Goal: Information Seeking & Learning: Check status

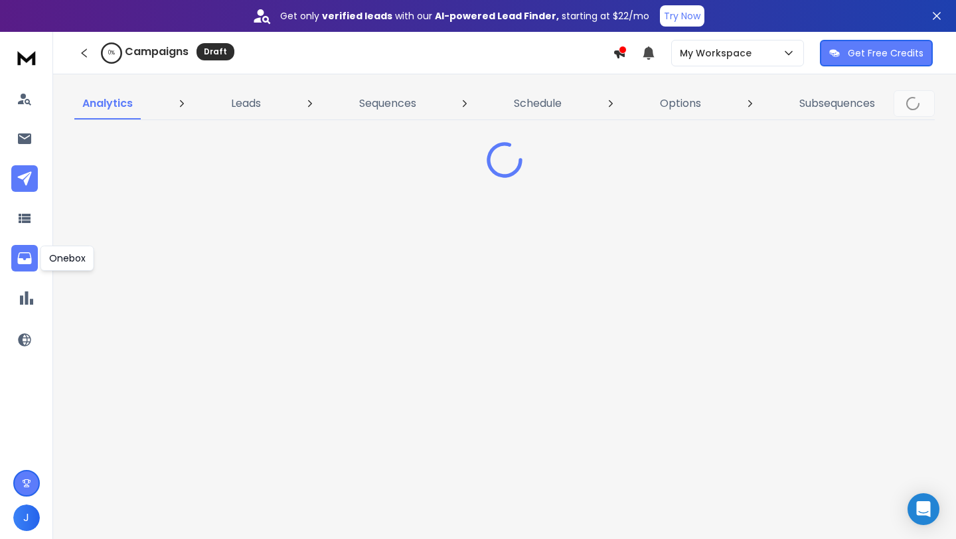
click at [23, 255] on icon at bounding box center [25, 258] width 16 height 16
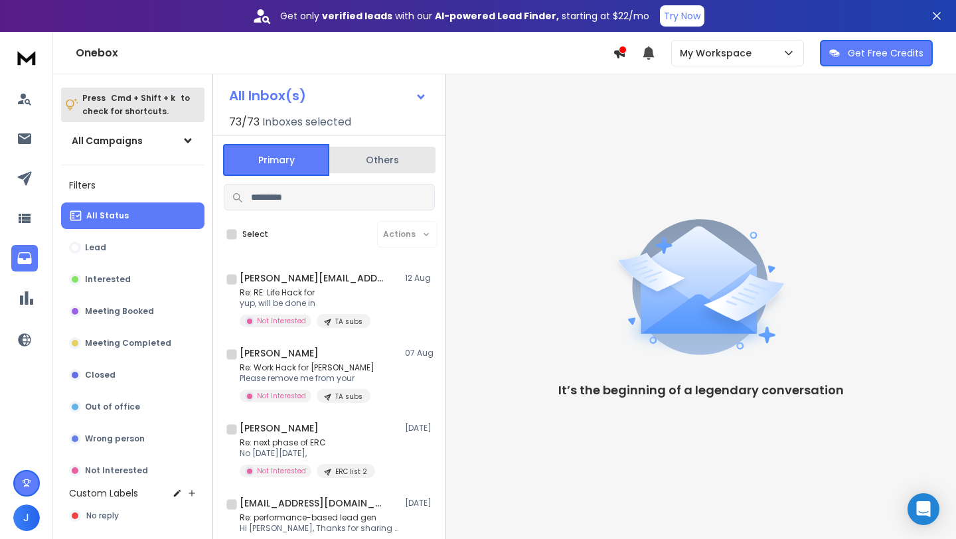
click at [19, 162] on div at bounding box center [26, 222] width 31 height 273
click at [24, 177] on icon at bounding box center [24, 178] width 14 height 14
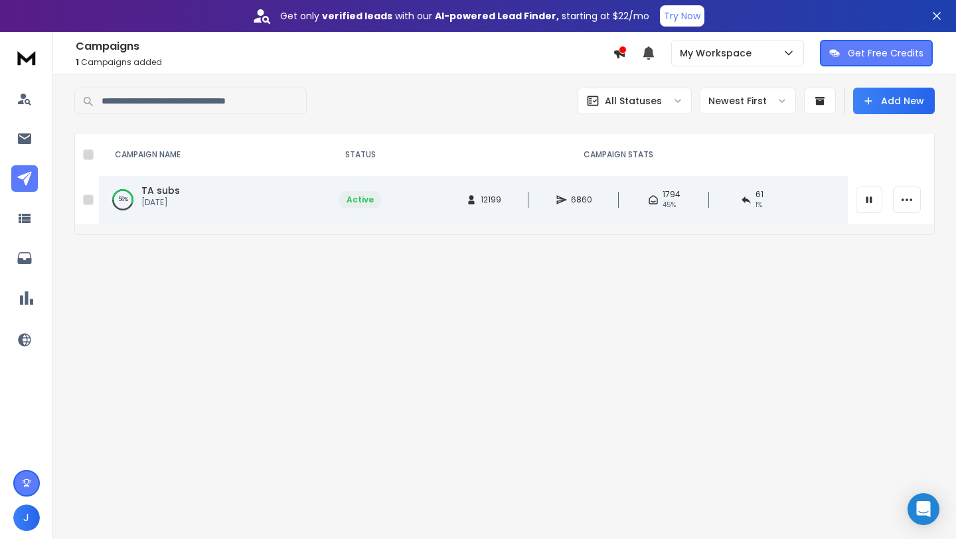
click at [298, 187] on div "56 % TA subs [DATE]" at bounding box center [215, 200] width 206 height 32
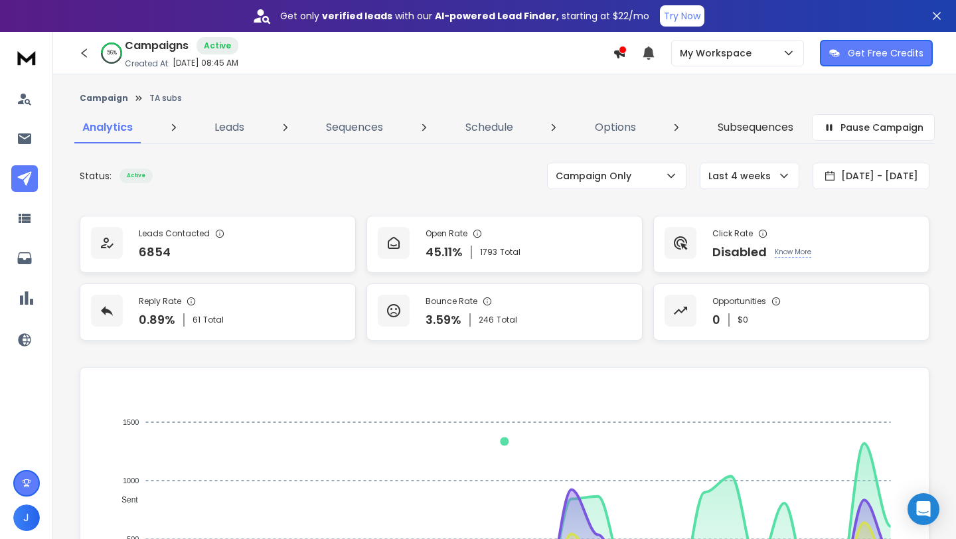
click at [746, 121] on p "Subsequences" at bounding box center [756, 128] width 76 height 16
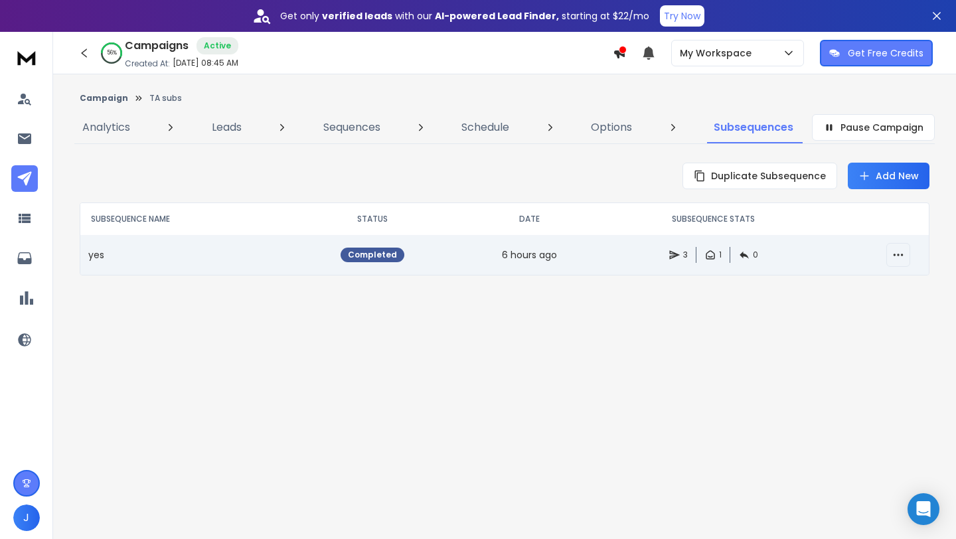
click at [574, 254] on td "6 hours ago" at bounding box center [530, 255] width 148 height 40
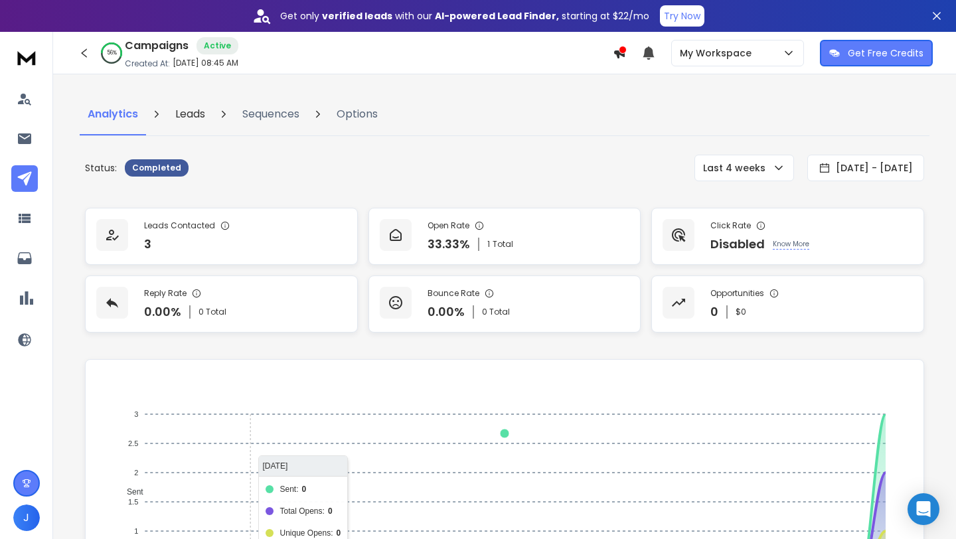
click at [193, 121] on p "Leads" at bounding box center [190, 114] width 30 height 16
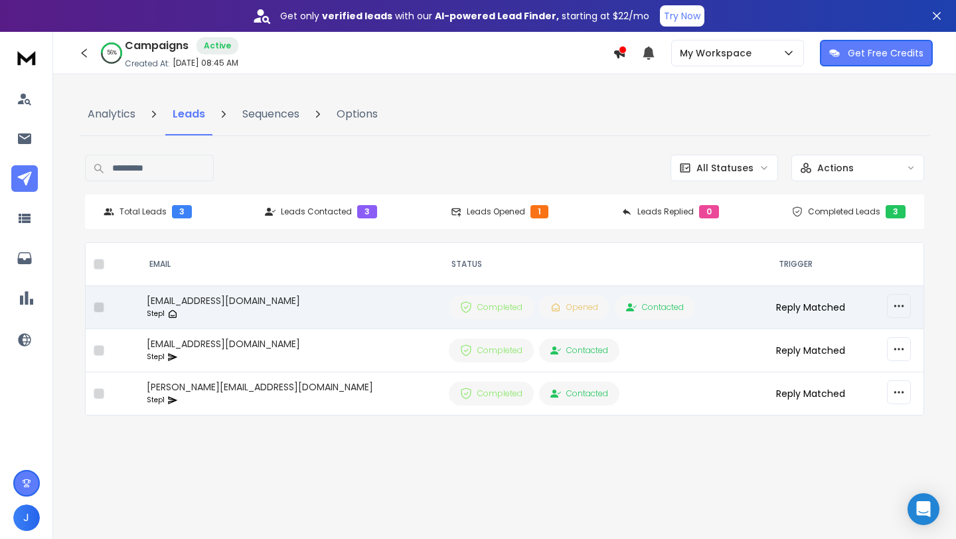
click at [675, 310] on div "Completed Opened Contacted" at bounding box center [604, 308] width 311 height 24
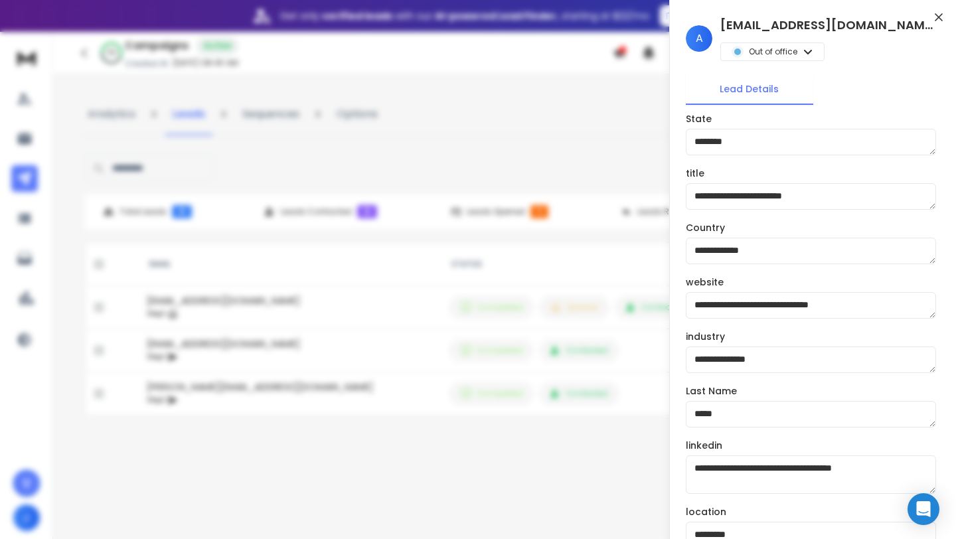
click at [932, 21] on icon "button" at bounding box center [938, 17] width 13 height 13
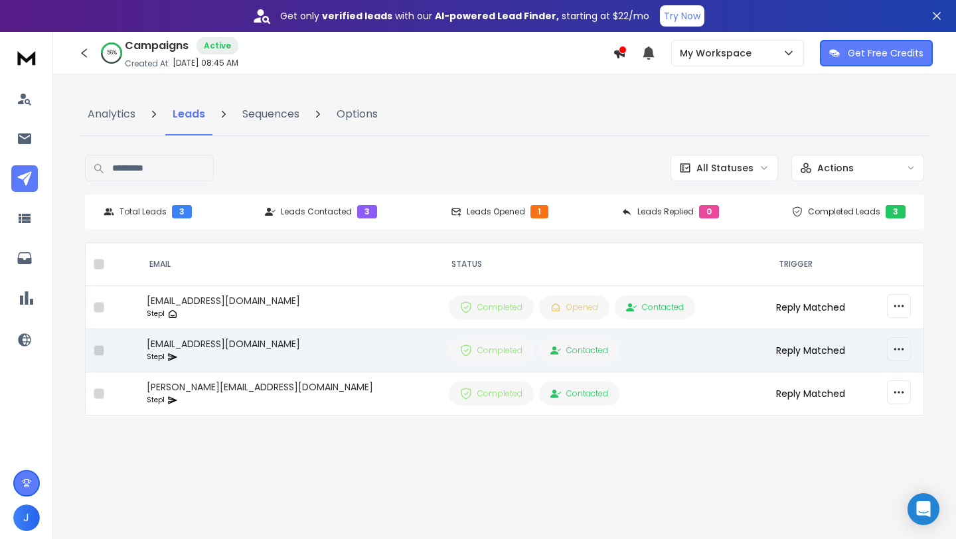
click at [641, 353] on div "Completed Contacted" at bounding box center [604, 351] width 311 height 24
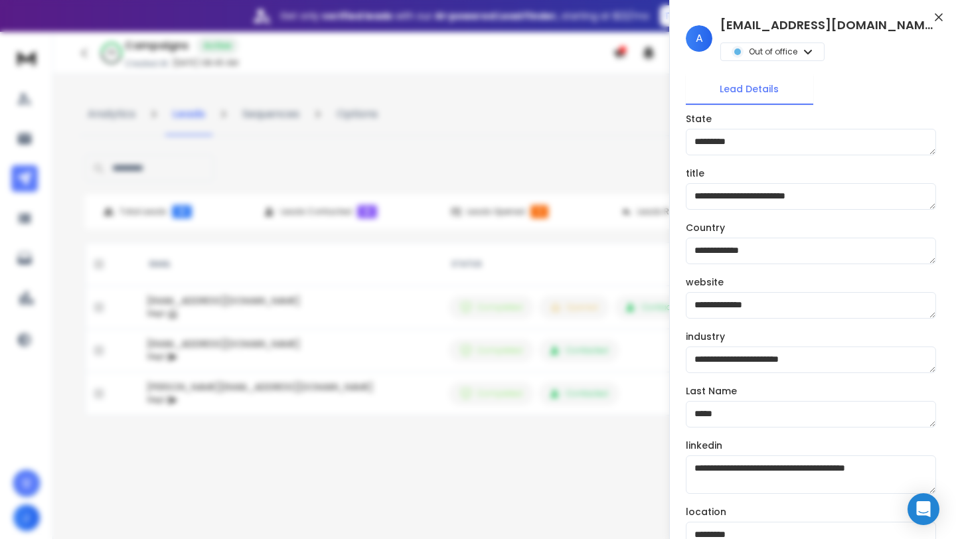
click at [937, 19] on icon "button" at bounding box center [939, 17] width 7 height 7
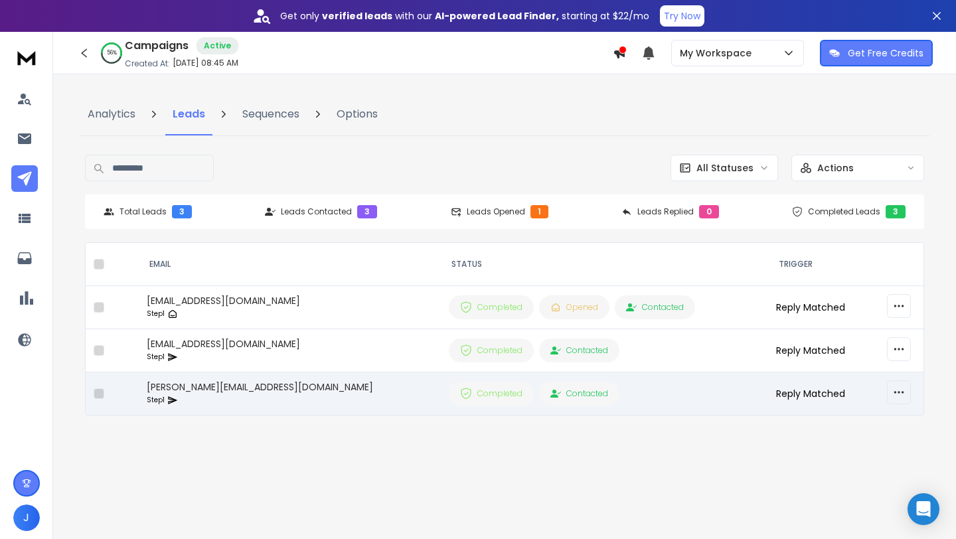
click at [579, 391] on div "Completed Contacted" at bounding box center [604, 394] width 311 height 24
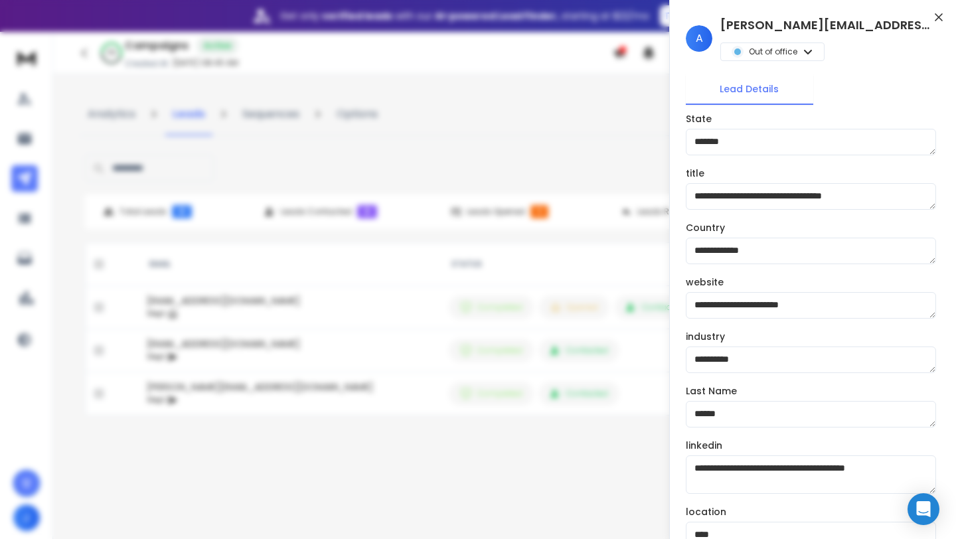
click at [932, 18] on icon "button" at bounding box center [938, 17] width 13 height 13
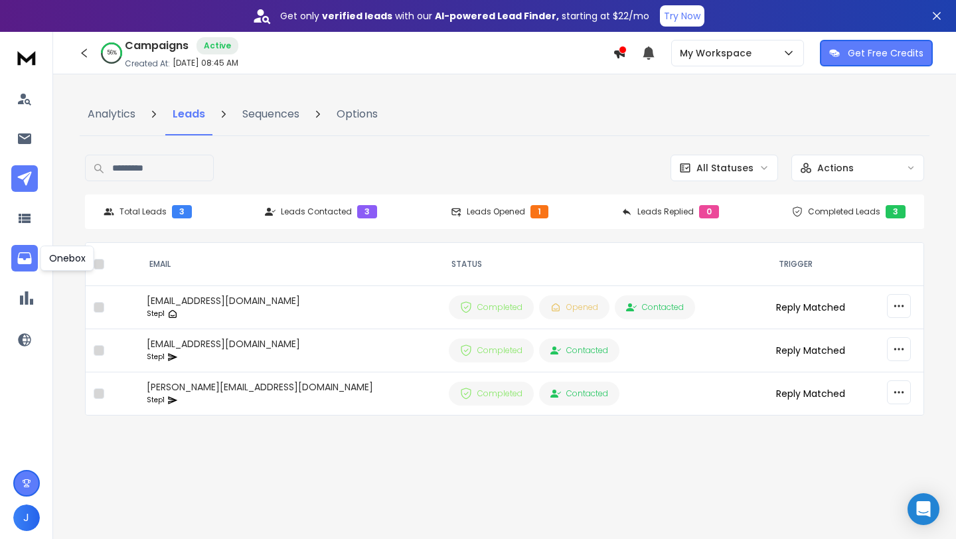
click at [35, 263] on link at bounding box center [24, 258] width 27 height 27
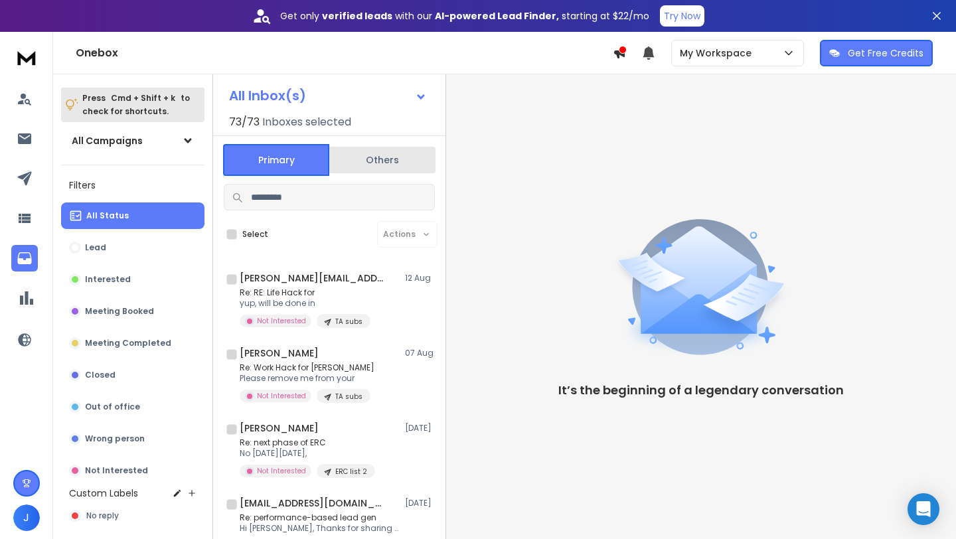
click at [400, 140] on div "All Inbox(s) 73 / 73 Inboxes selected Primary Others Select Actions [PERSON_NAM…" at bounding box center [329, 343] width 232 height 539
click at [379, 157] on button "Others" at bounding box center [382, 159] width 106 height 29
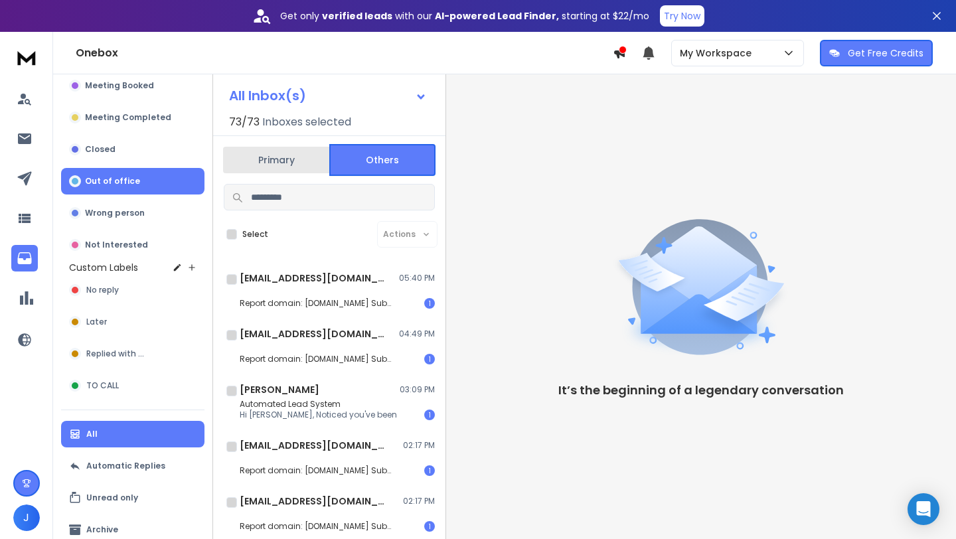
scroll to position [283, 0]
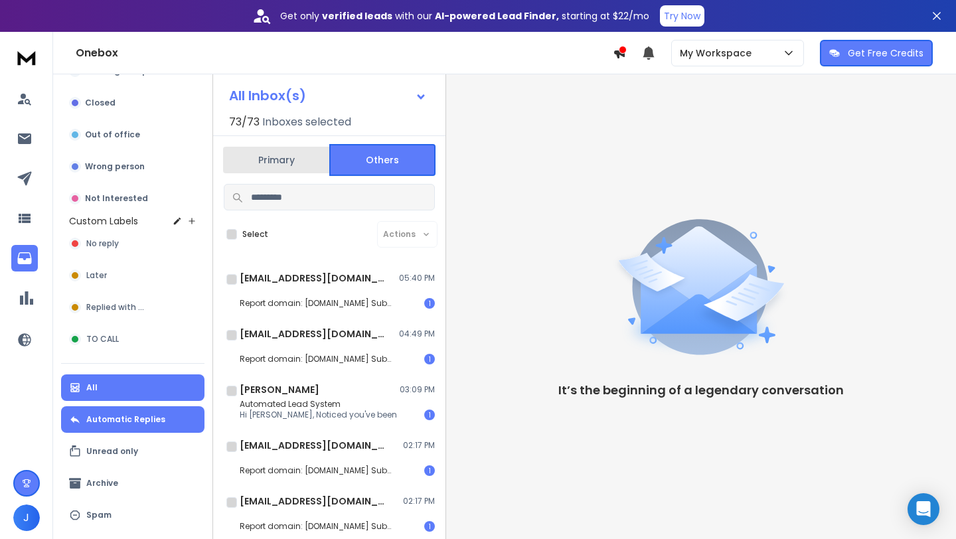
click at [134, 414] on p "Automatic Replies" at bounding box center [125, 419] width 79 height 11
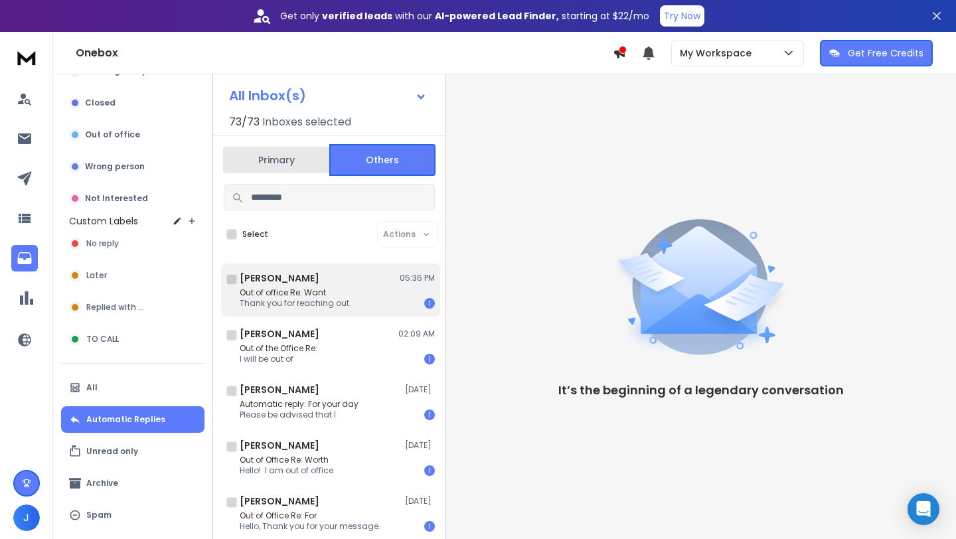
click at [345, 273] on div "[PERSON_NAME] 05:36 PM" at bounding box center [337, 278] width 195 height 13
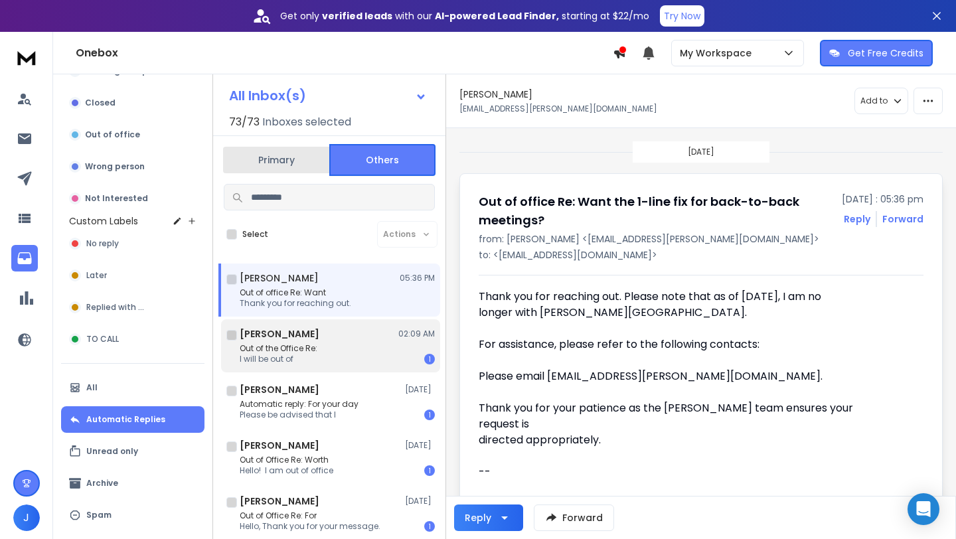
click at [330, 342] on div "[PERSON_NAME] 02:09 AM Out of the Office Re: I will be out of 1" at bounding box center [337, 345] width 195 height 37
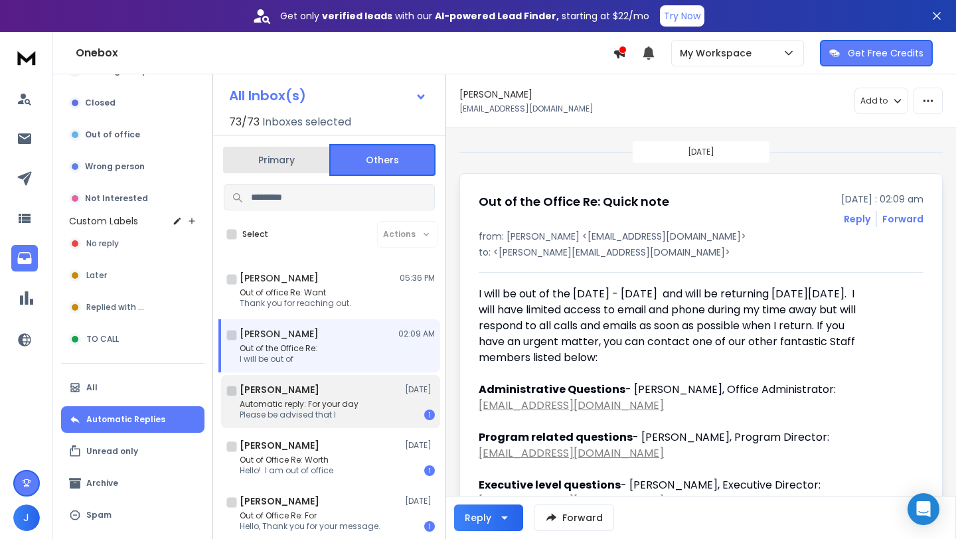
click at [307, 397] on div "[PERSON_NAME] [DATE] Automatic reply: For your day Please be advised that I 1" at bounding box center [337, 401] width 195 height 37
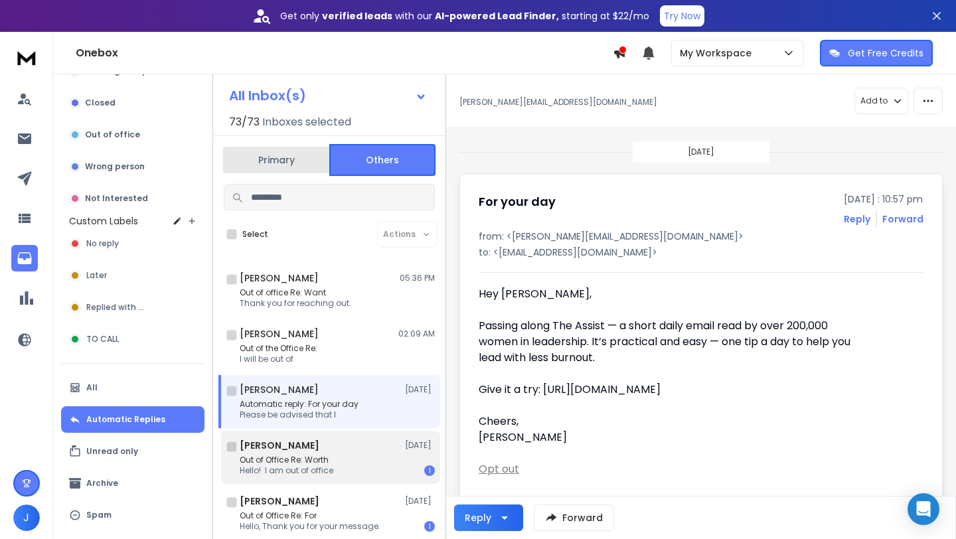
click at [308, 450] on div "[PERSON_NAME] [DATE]" at bounding box center [337, 445] width 195 height 13
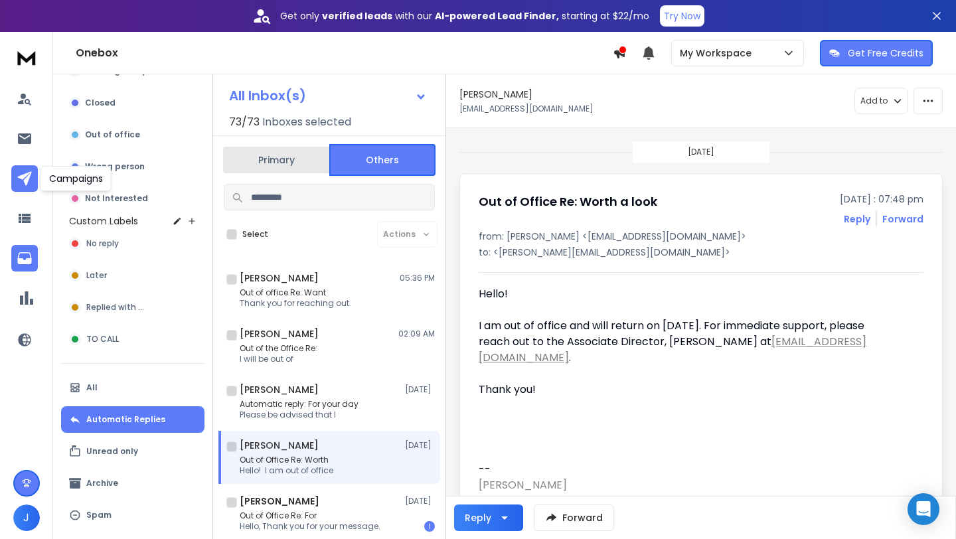
click at [22, 174] on icon at bounding box center [25, 179] width 16 height 16
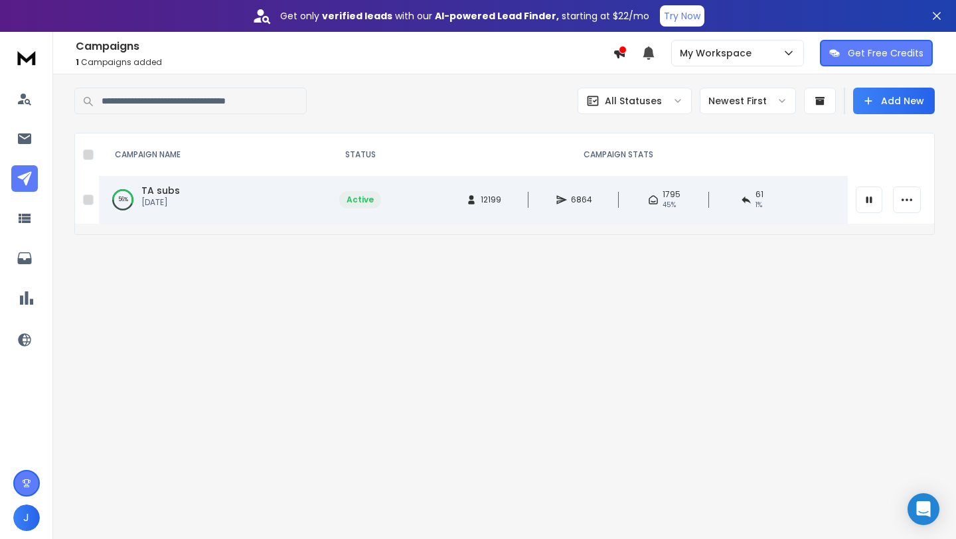
click at [297, 210] on div "56 % TA subs [DATE]" at bounding box center [215, 200] width 206 height 32
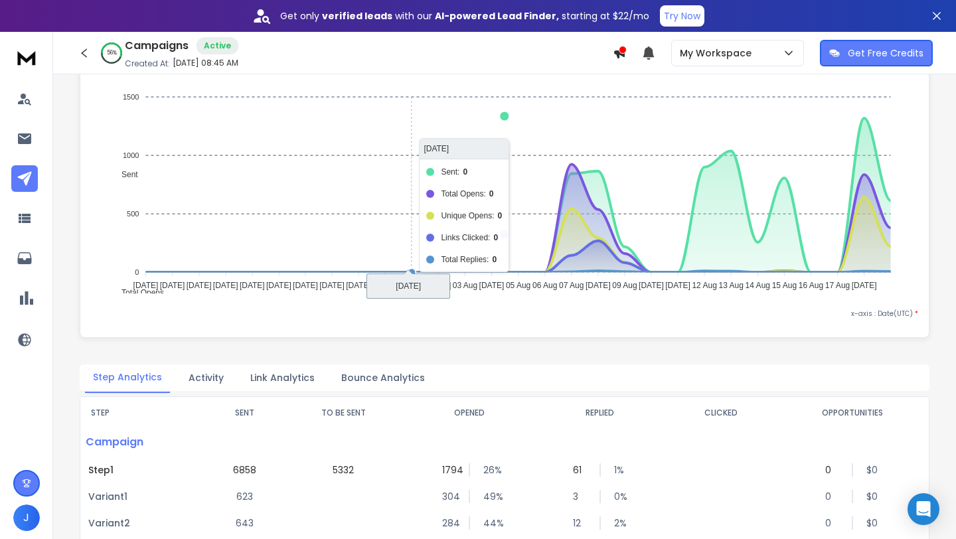
scroll to position [641, 0]
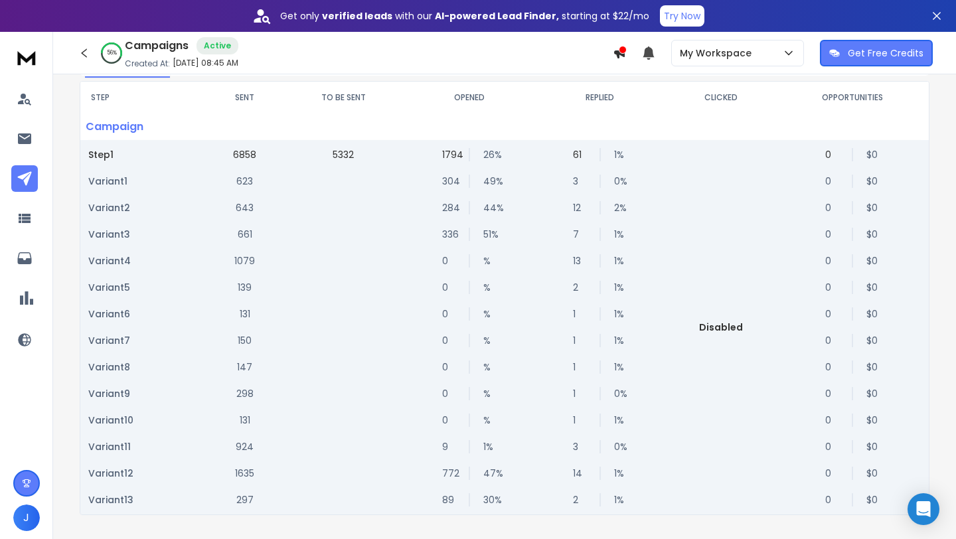
click at [440, 501] on div "1794 26 % 304 49 % 284 44 % 336 51 % 0 % 0 % 0 % 0 % 0 % 0 % 0 % 9 1 % 772 47 %…" at bounding box center [469, 327] width 115 height 359
click at [483, 497] on div "89 30 %" at bounding box center [469, 499] width 54 height 13
